Goal: Task Accomplishment & Management: Manage account settings

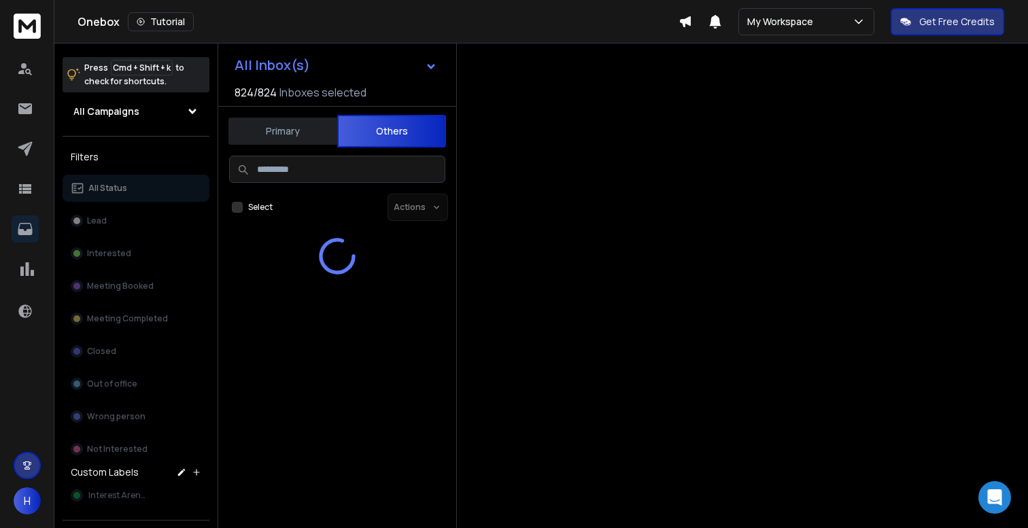
click at [390, 136] on button "Others" at bounding box center [391, 131] width 109 height 33
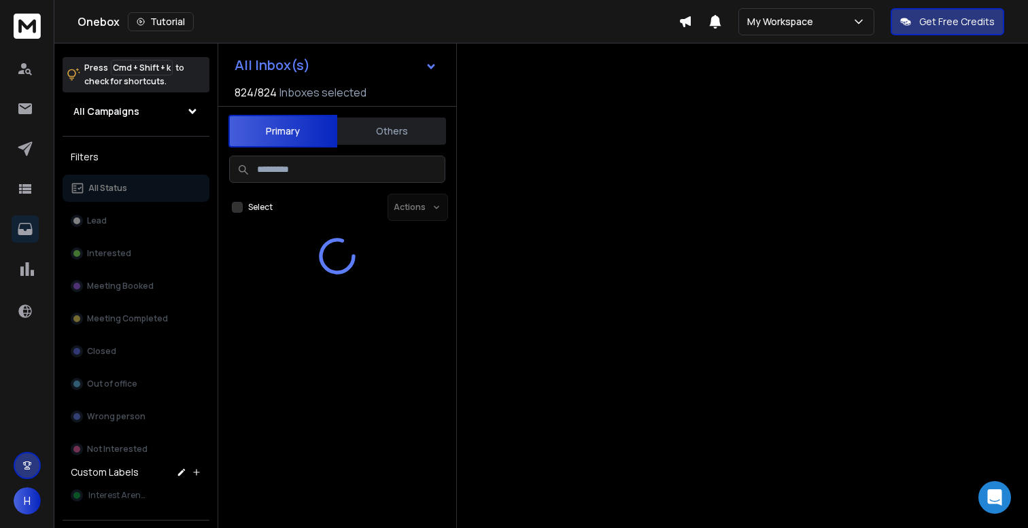
click at [293, 129] on button "Primary" at bounding box center [283, 131] width 109 height 33
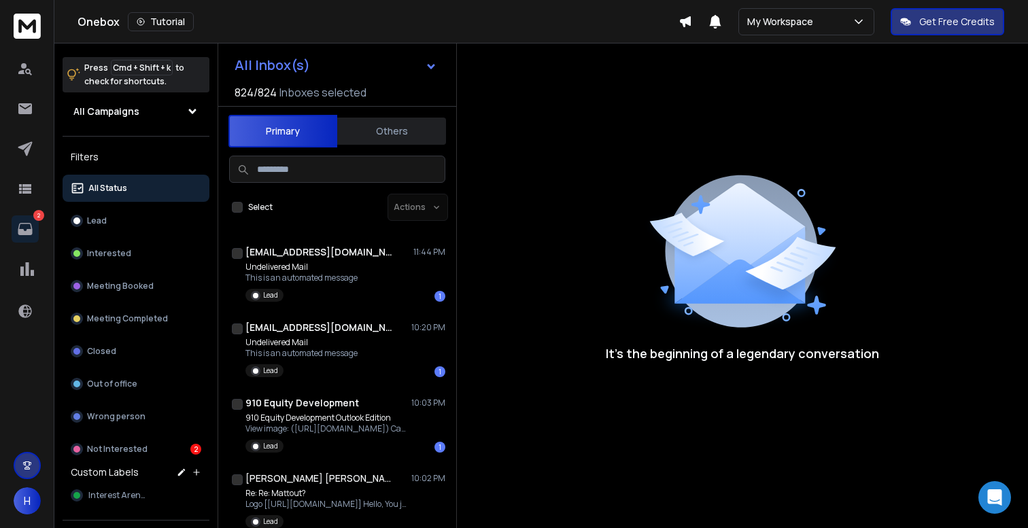
drag, startPoint x: 386, startPoint y: 135, endPoint x: 286, endPoint y: 126, distance: 100.4
click at [383, 133] on button "Others" at bounding box center [391, 131] width 109 height 30
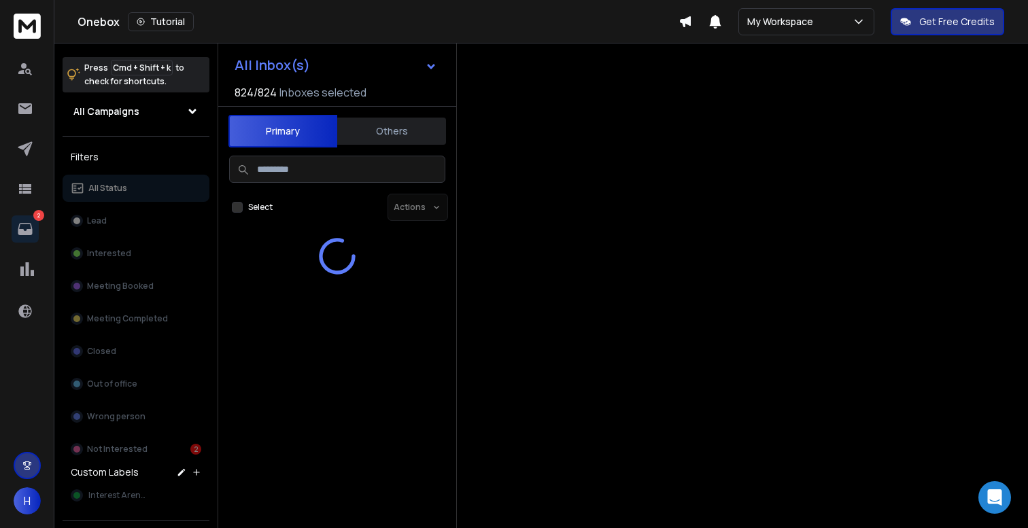
click at [286, 126] on button "Primary" at bounding box center [283, 131] width 109 height 33
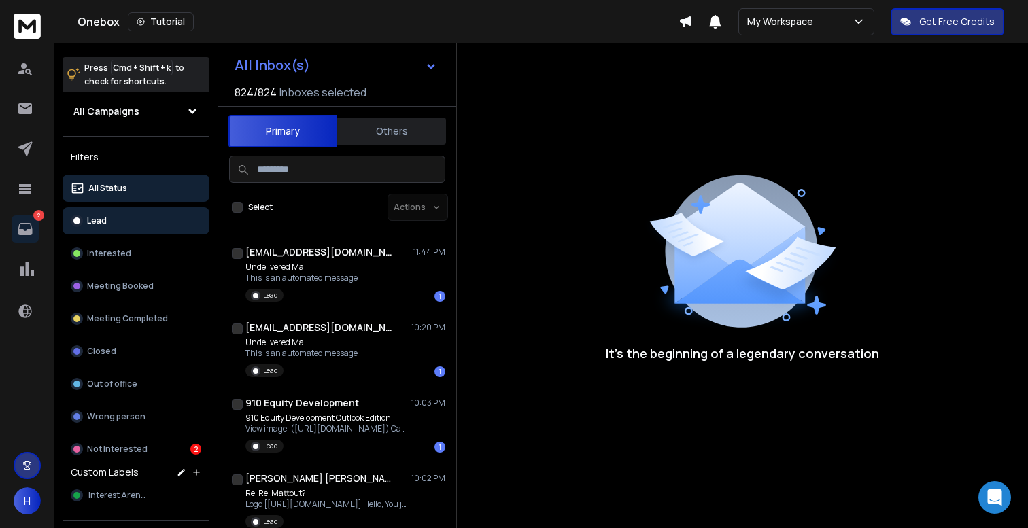
click at [144, 216] on button "Lead" at bounding box center [136, 220] width 147 height 27
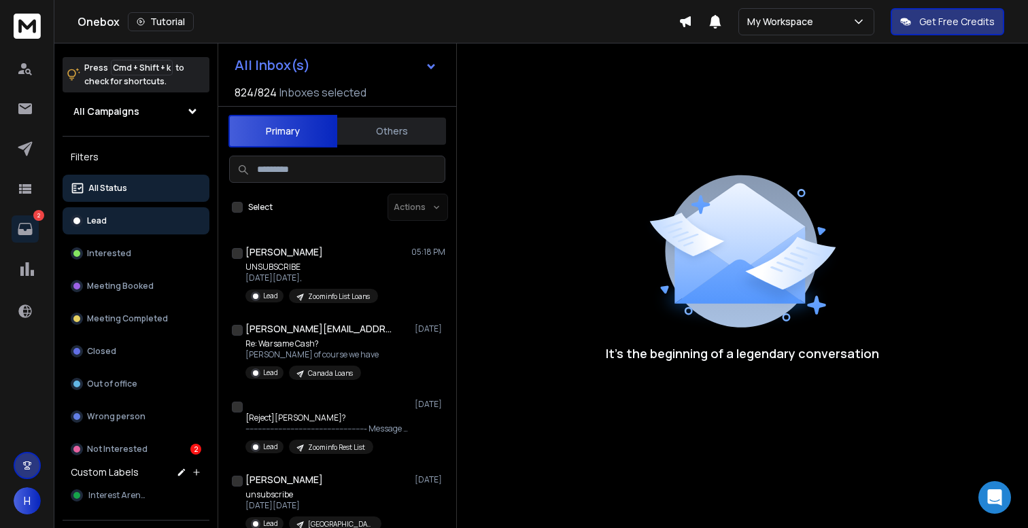
click at [148, 194] on button "All Status" at bounding box center [136, 188] width 147 height 27
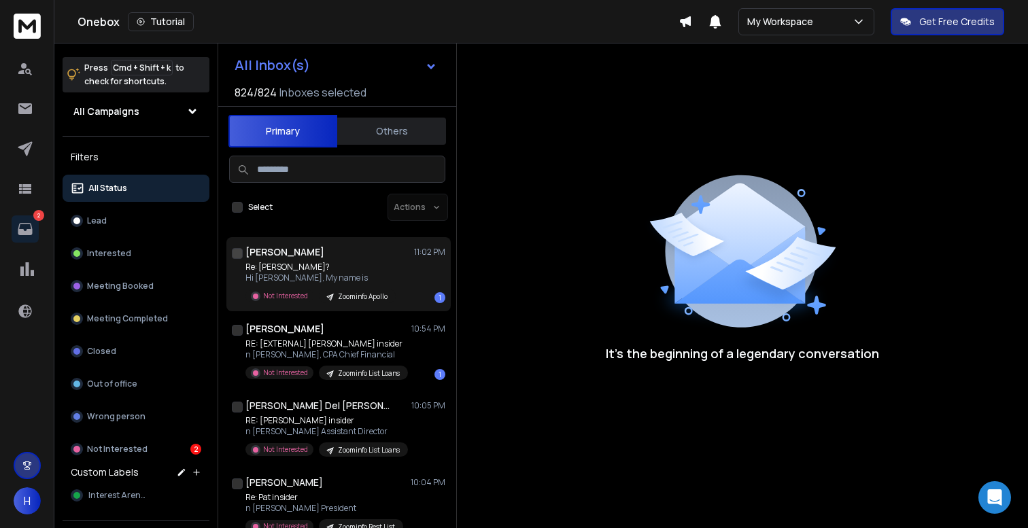
click at [426, 278] on div "Re: [PERSON_NAME]? Hi [PERSON_NAME], My name is Not Interested Zoominfo Apollo 1" at bounding box center [346, 282] width 200 height 41
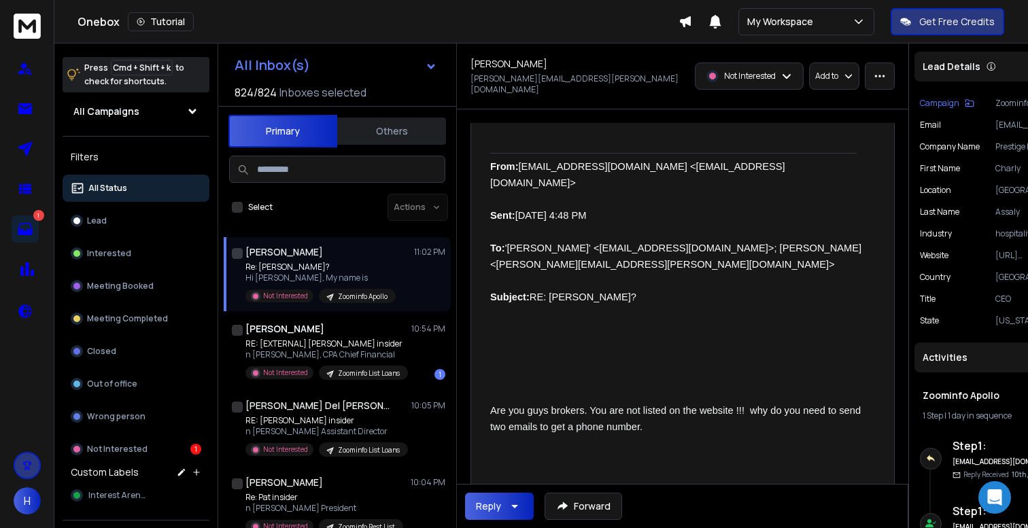
scroll to position [1768, 0]
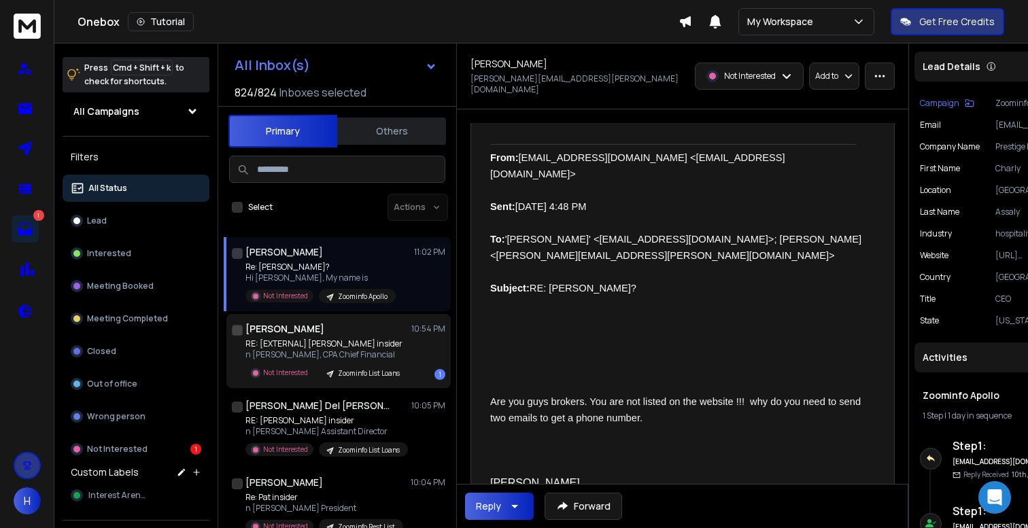
click at [351, 324] on div "[PERSON_NAME] 10:54 PM" at bounding box center [346, 329] width 200 height 14
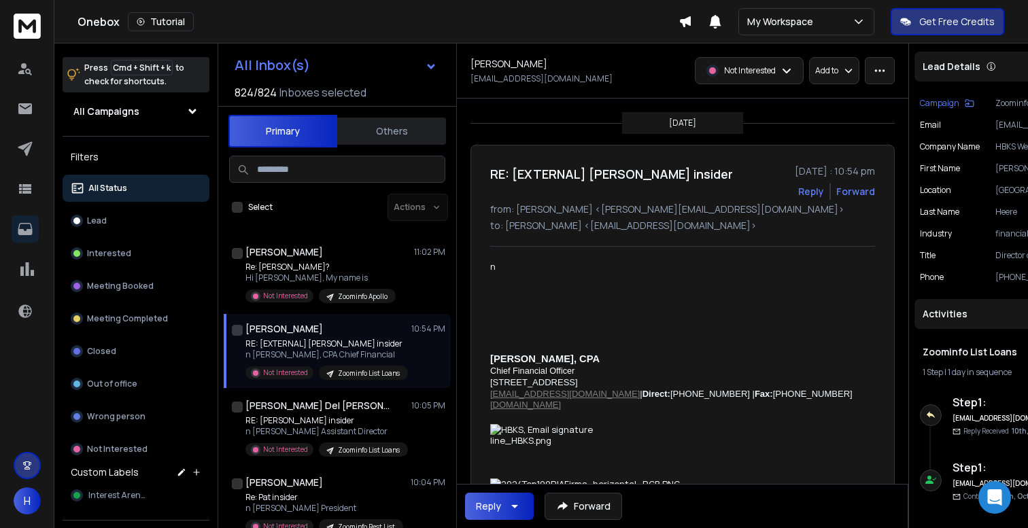
click at [365, 108] on div "All Inbox(s) 824 / 824 Inboxes selected Primary Others Select Actions [PERSON_N…" at bounding box center [337, 308] width 238 height 528
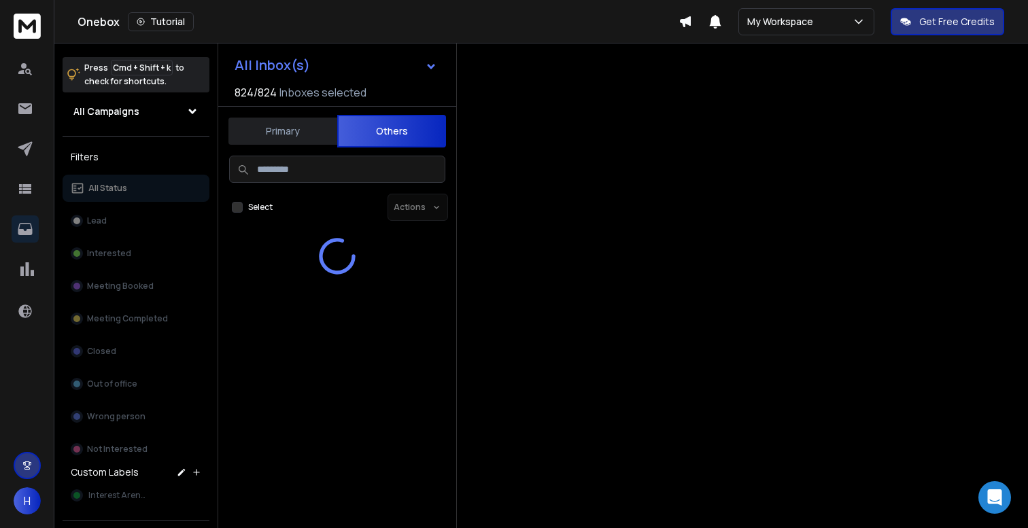
click at [367, 129] on button "Others" at bounding box center [391, 131] width 109 height 33
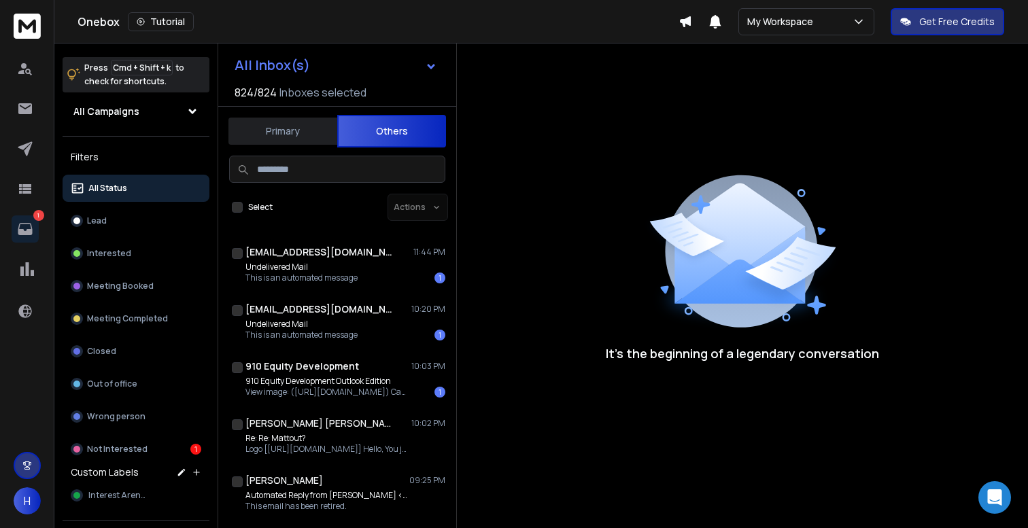
click at [293, 133] on button "Primary" at bounding box center [283, 131] width 109 height 30
